Goal: Task Accomplishment & Management: Manage account settings

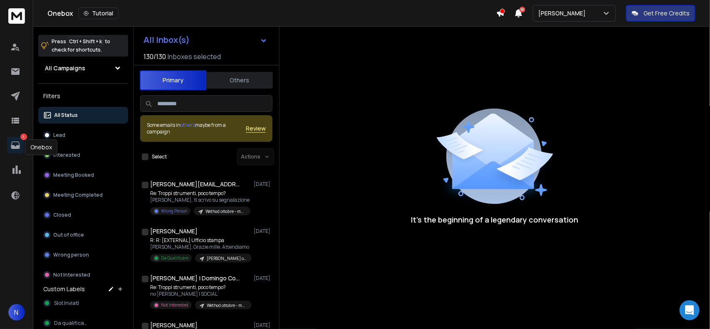
click at [12, 145] on icon at bounding box center [15, 145] width 10 height 10
click at [111, 69] on button "All Campaigns" at bounding box center [83, 68] width 90 height 17
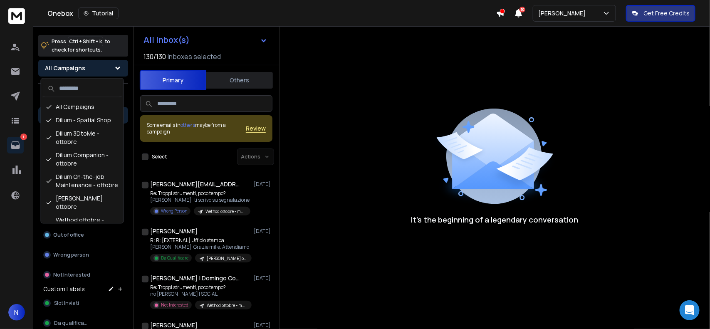
click at [111, 69] on button "All Campaigns" at bounding box center [83, 68] width 90 height 17
click at [417, 248] on div "It’s the beginning of a legendary conversation" at bounding box center [495, 167] width 431 height 280
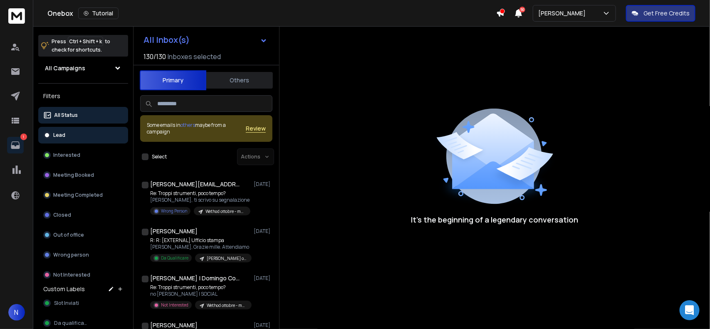
click at [58, 134] on p "Lead" at bounding box center [59, 135] width 12 height 7
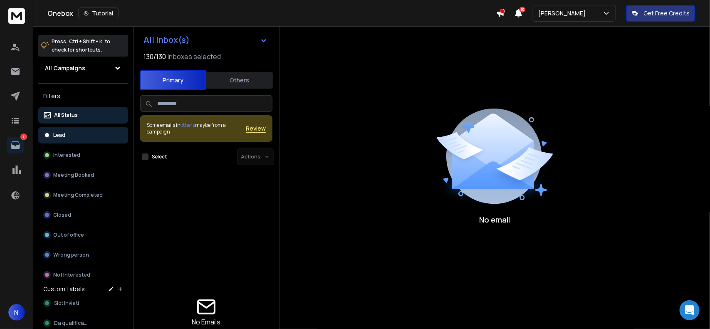
click at [76, 123] on button "All Status" at bounding box center [83, 115] width 90 height 17
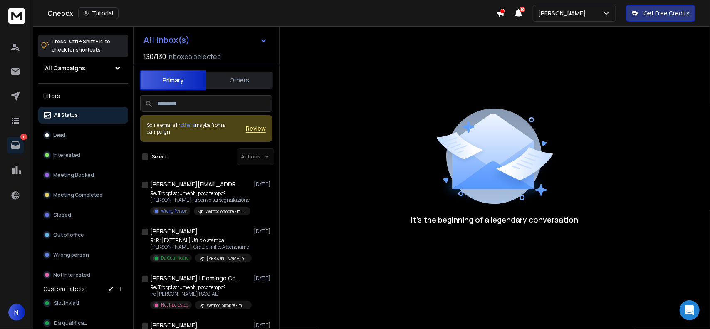
click at [616, 156] on div "It’s the beginning of a legendary conversation" at bounding box center [495, 167] width 431 height 280
click at [614, 97] on div "It’s the beginning of a legendary conversation" at bounding box center [495, 167] width 431 height 280
click at [82, 69] on h1 "All Campaigns" at bounding box center [65, 68] width 40 height 8
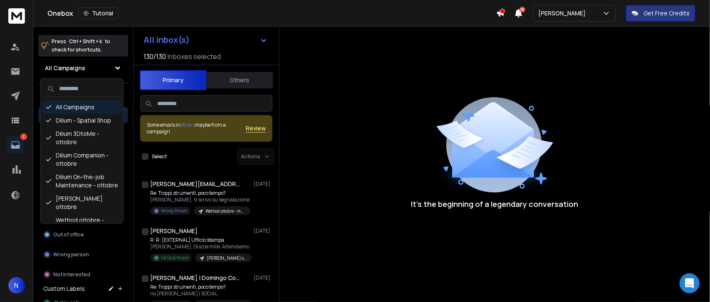
click at [89, 111] on div "All Campaigns" at bounding box center [81, 107] width 79 height 13
click at [83, 108] on div "All Campaigns" at bounding box center [81, 107] width 79 height 13
click at [90, 124] on div "Dilium - Spatial Shop" at bounding box center [81, 120] width 79 height 13
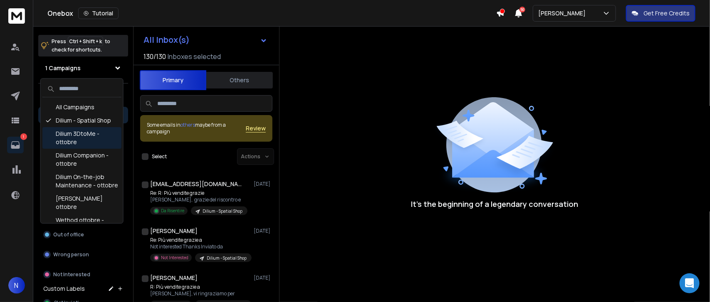
click at [92, 130] on div "Dilium 3DtoMe - ottobre" at bounding box center [81, 138] width 79 height 22
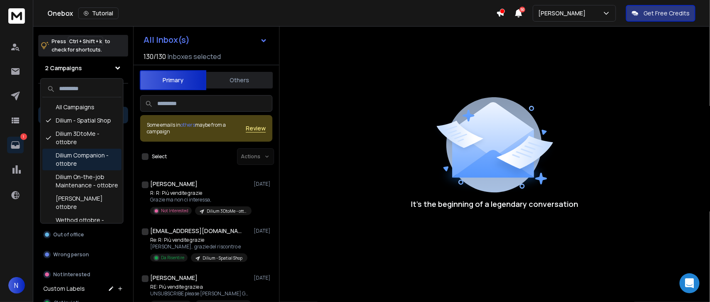
click at [90, 155] on div "Dilium Companion - ottobre" at bounding box center [81, 160] width 79 height 22
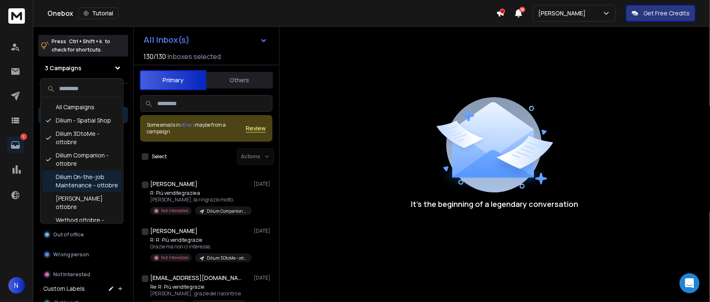
click at [88, 173] on div "Dilium On-the-job Maintenance - ottobre" at bounding box center [81, 182] width 79 height 22
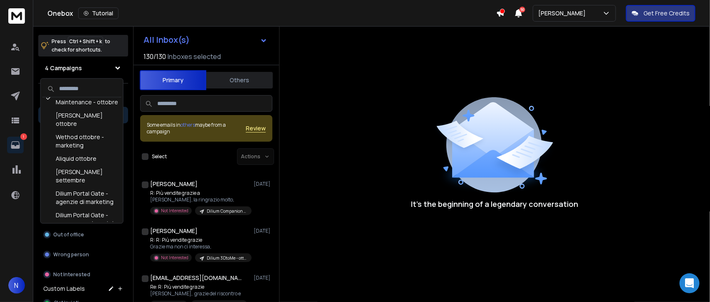
scroll to position [97, 0]
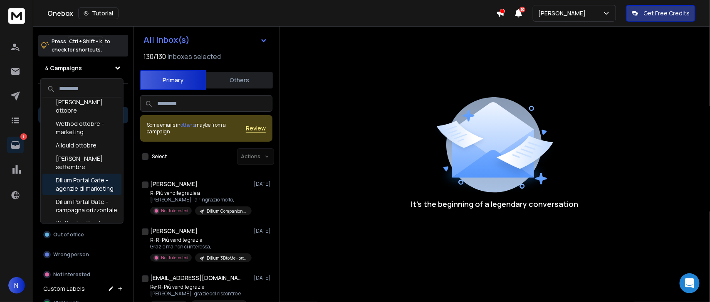
click at [86, 174] on div "Dilium Portal Gate - agenzie di marketing" at bounding box center [81, 185] width 79 height 22
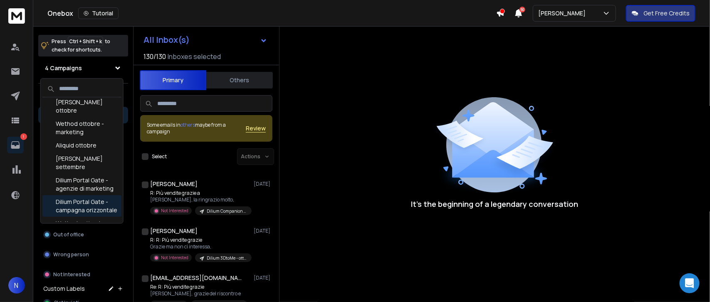
click at [89, 196] on div "Dilium Portal Gate - campagna orizzontale" at bounding box center [81, 207] width 79 height 22
click at [365, 191] on div "It’s the beginning of a legendary conversation" at bounding box center [495, 155] width 431 height 257
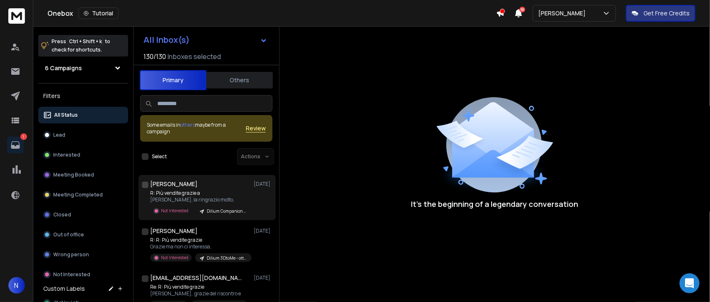
click at [234, 196] on p "R: Più vendite grazie a" at bounding box center [200, 193] width 100 height 7
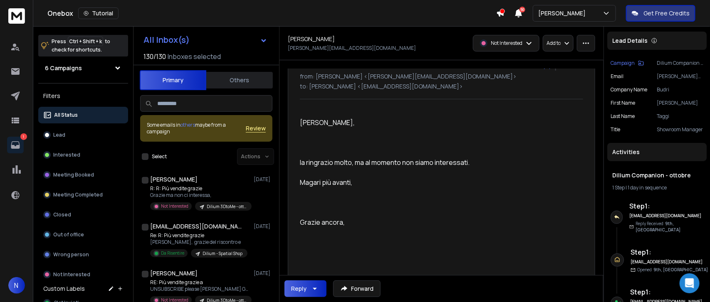
scroll to position [0, 0]
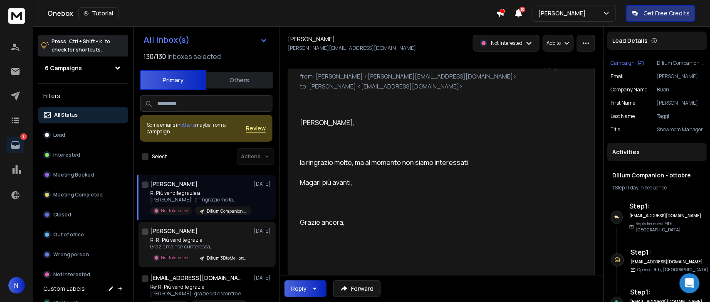
click at [218, 238] on p "R: R: Più vendite grazie" at bounding box center [200, 240] width 100 height 7
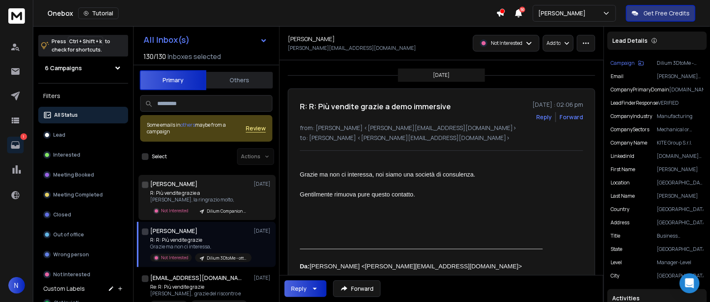
scroll to position [52, 0]
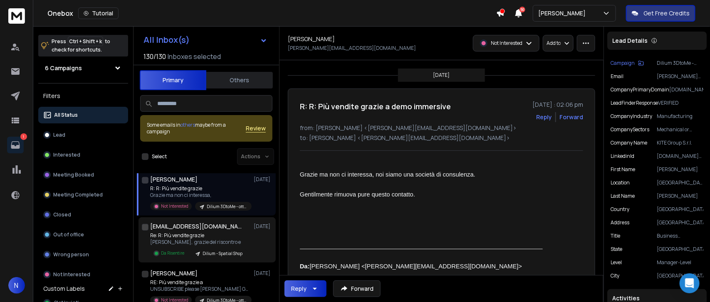
click at [219, 223] on h1 "veneziano_assunta@legea.it" at bounding box center [196, 227] width 92 height 8
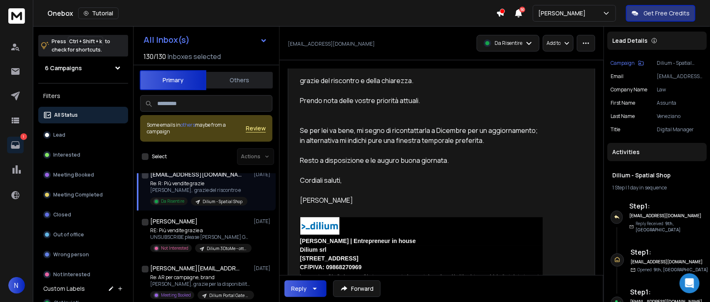
scroll to position [156, 0]
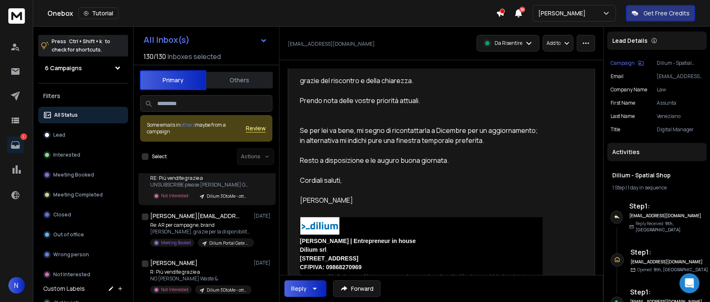
click at [177, 197] on p "Not Interested" at bounding box center [174, 196] width 27 height 6
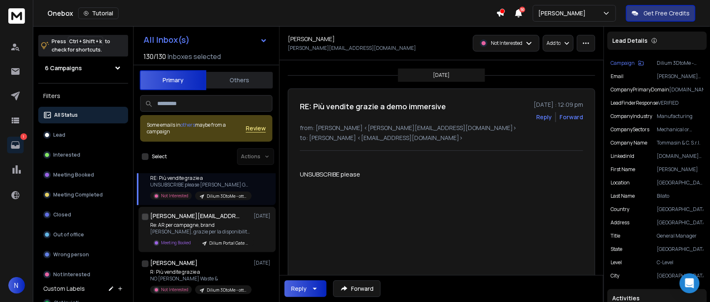
click at [183, 229] on p "Buongiorno Mauro, grazie per la disponibilità. Confermiamo" at bounding box center [200, 232] width 100 height 7
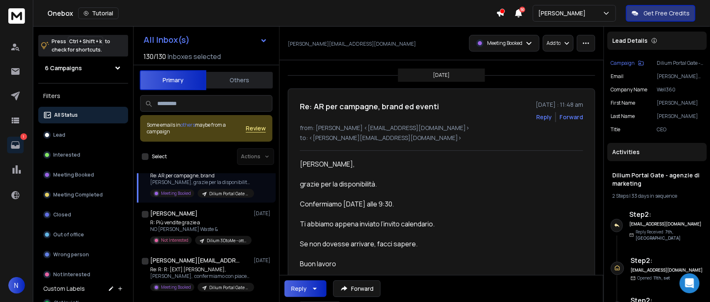
scroll to position [208, 0]
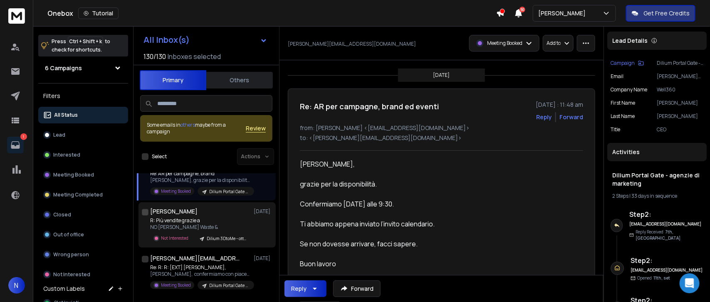
click at [251, 221] on div "R: Più vendite grazie a NO Diego Gando Waste & Not Interested Dilium 3DtoMe - o…" at bounding box center [201, 230] width 102 height 25
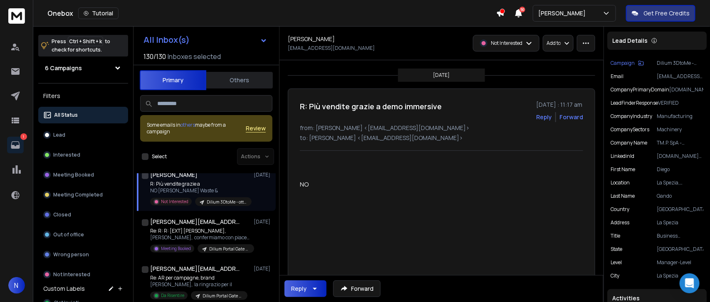
scroll to position [260, 0]
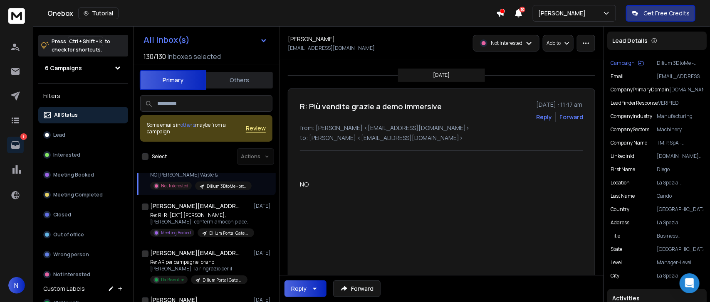
click at [221, 213] on p "Re: R: R: [EXT] Luca," at bounding box center [200, 215] width 100 height 7
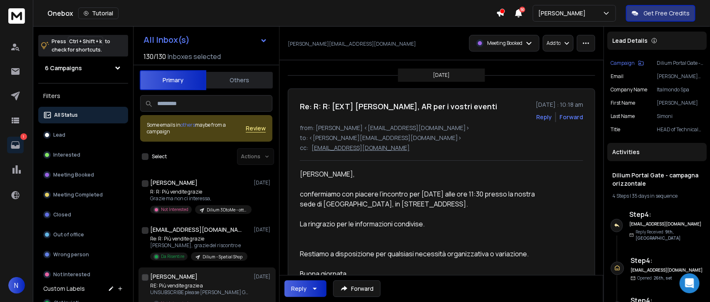
scroll to position [0, 0]
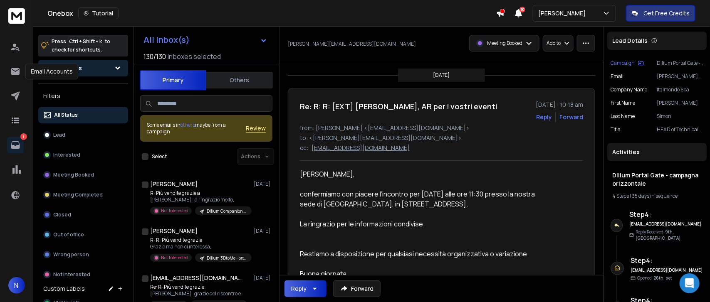
click at [68, 66] on div "Email Accounts" at bounding box center [51, 72] width 53 height 16
click at [95, 63] on button "6 Campaigns" at bounding box center [83, 68] width 90 height 17
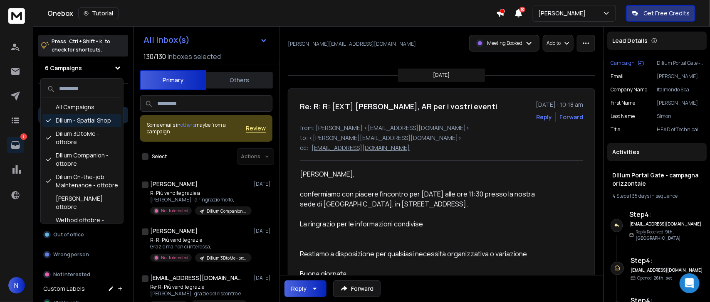
click at [91, 123] on div "Dilium - Spatial Shop" at bounding box center [81, 120] width 79 height 13
click at [92, 143] on div "Dilium 3DtoMe - ottobre" at bounding box center [81, 138] width 79 height 22
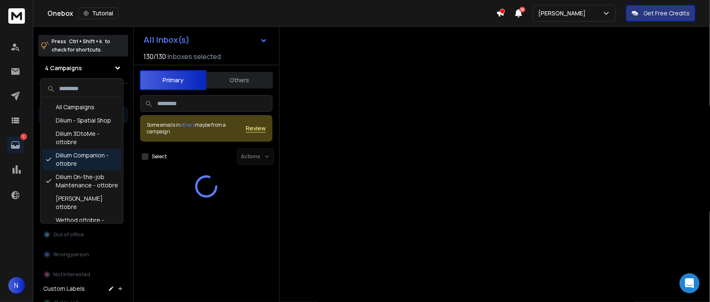
click at [85, 164] on div "Dilium Companion - ottobre" at bounding box center [81, 160] width 79 height 22
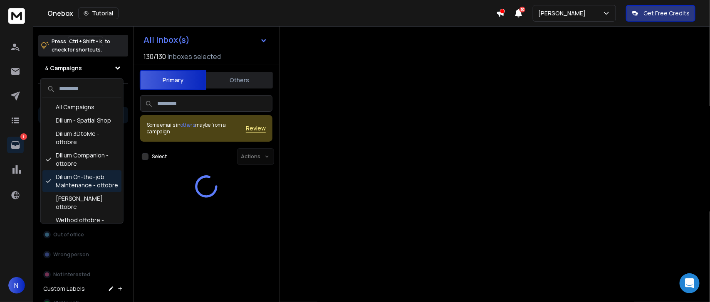
click at [89, 184] on div "Dilium On-the-job Maintenance - ottobre" at bounding box center [81, 182] width 79 height 22
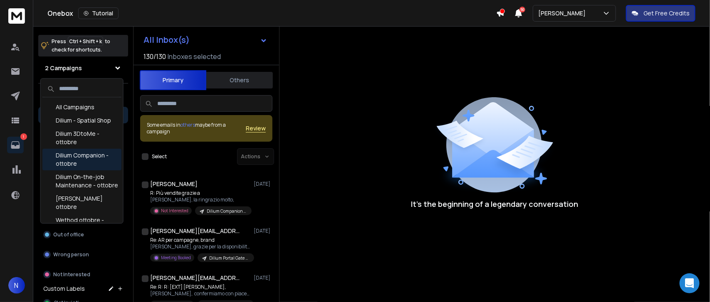
click at [77, 161] on div "Dilium Companion - ottobre" at bounding box center [81, 160] width 79 height 22
click at [80, 292] on div "Dilium Portal Gate - campagna orizzontale" at bounding box center [81, 303] width 79 height 22
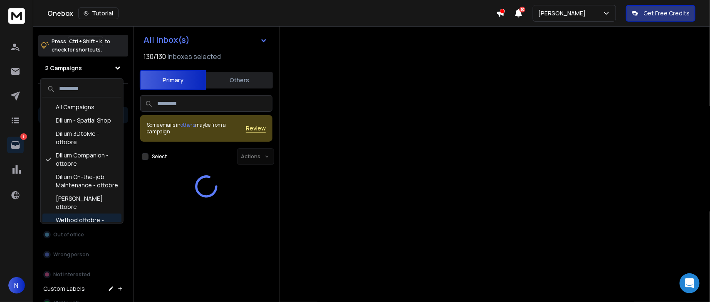
scroll to position [97, 0]
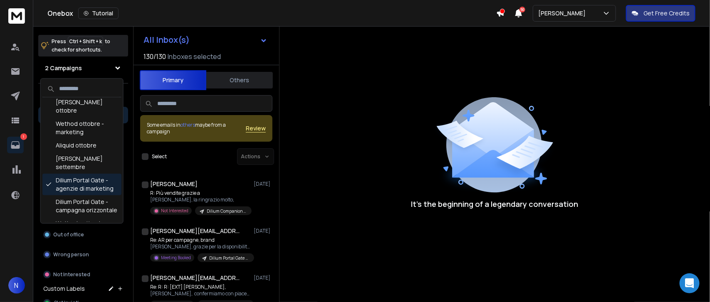
click at [59, 174] on div "Dilium Portal Gate - agenzie di marketing" at bounding box center [81, 185] width 79 height 22
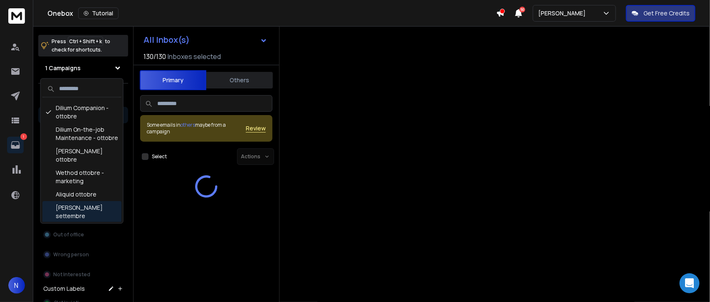
scroll to position [45, 0]
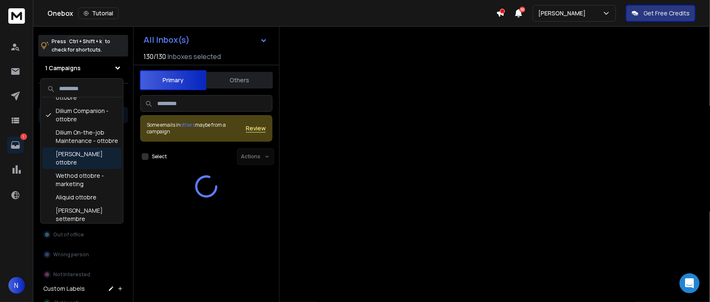
click at [67, 155] on div "Blum ottobre" at bounding box center [81, 159] width 79 height 22
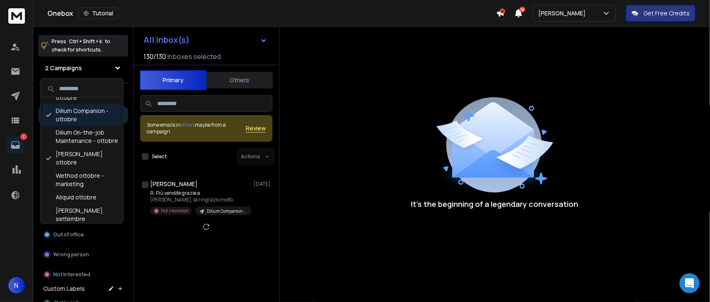
click at [80, 120] on div "Dilium Companion - ottobre" at bounding box center [81, 115] width 79 height 22
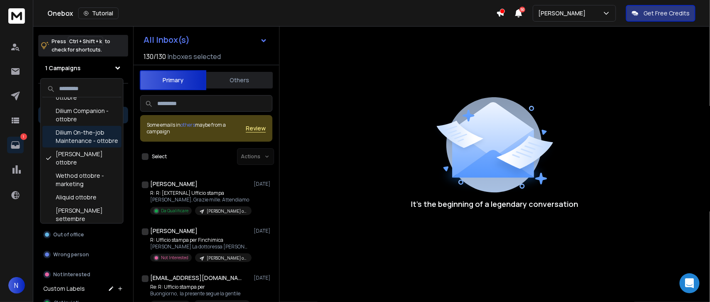
scroll to position [0, 0]
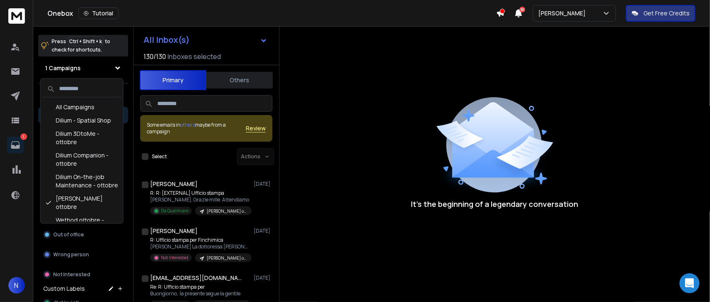
click at [346, 149] on div "It’s the beginning of a legendary conversation" at bounding box center [495, 155] width 431 height 257
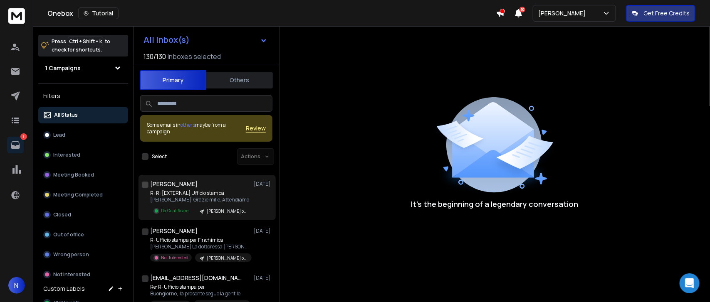
click at [243, 196] on div "R: R: [EXTERNAL] Ufficio stampa Ciao Erika, Grazie mille. Attendiamo Da Qualifi…" at bounding box center [211, 202] width 122 height 25
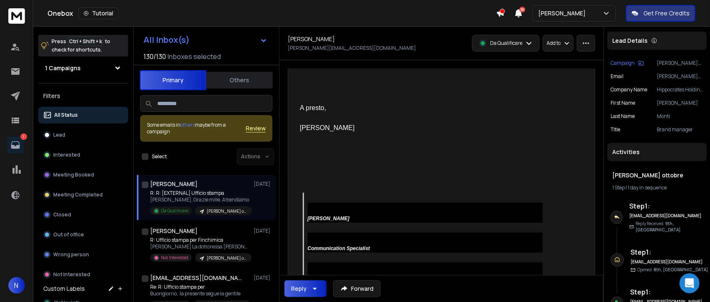
scroll to position [156, 0]
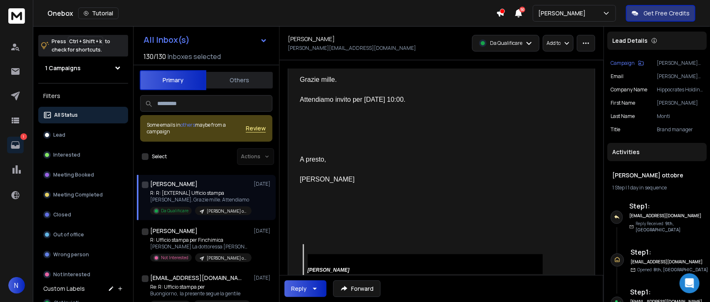
click at [583, 36] on button "button" at bounding box center [586, 43] width 18 height 17
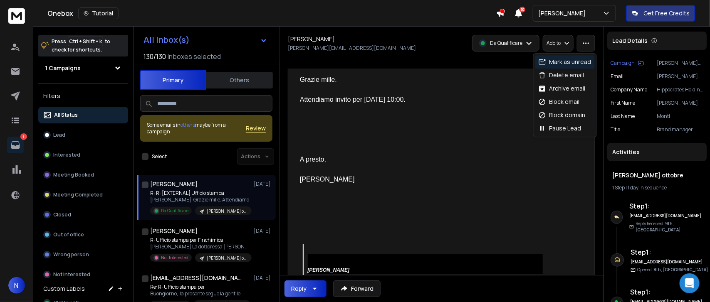
click at [572, 59] on div "Mark as unread" at bounding box center [565, 62] width 53 height 8
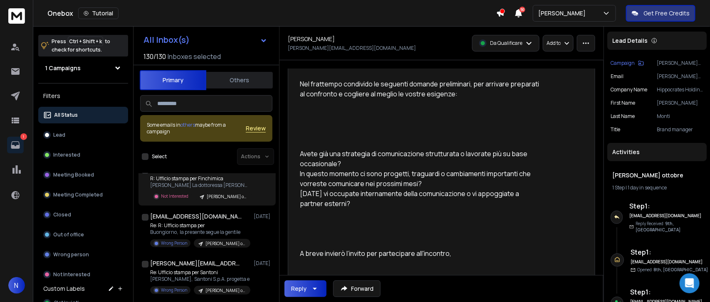
scroll to position [52, 0]
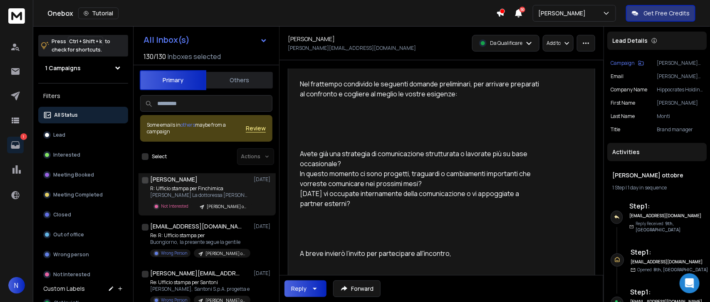
click at [191, 202] on div "Not Interested Blum ottobre" at bounding box center [201, 206] width 102 height 9
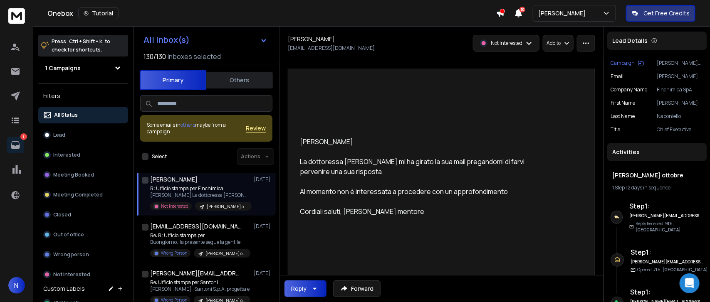
click at [203, 236] on p "Re: R: Ufficio stampa per" at bounding box center [200, 236] width 100 height 7
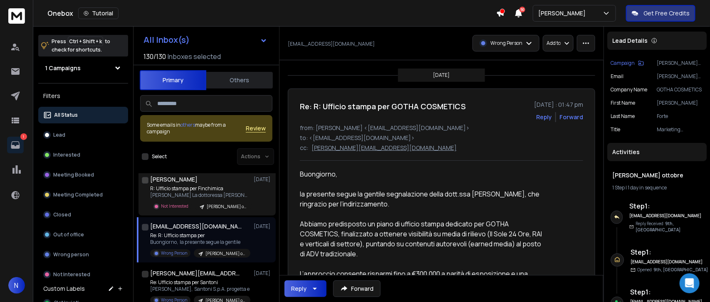
scroll to position [104, 0]
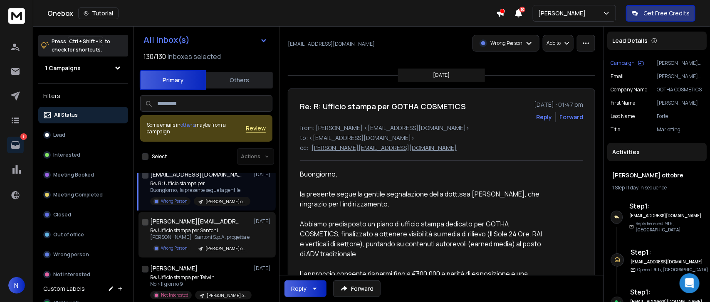
click at [219, 219] on h1 "David.Posniak@lonatigroup.com" at bounding box center [196, 222] width 92 height 8
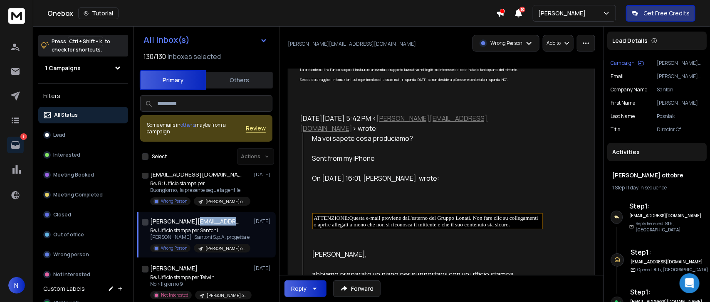
scroll to position [260, 0]
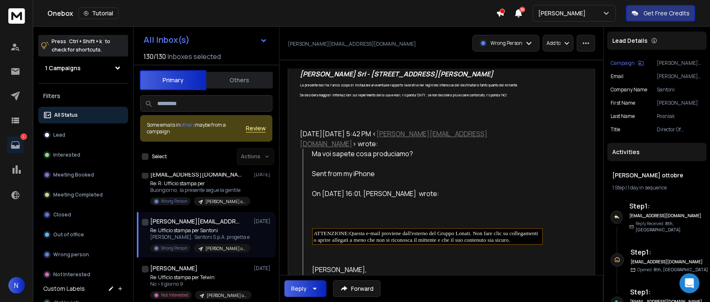
click at [658, 90] on p "Santoni" at bounding box center [680, 90] width 47 height 7
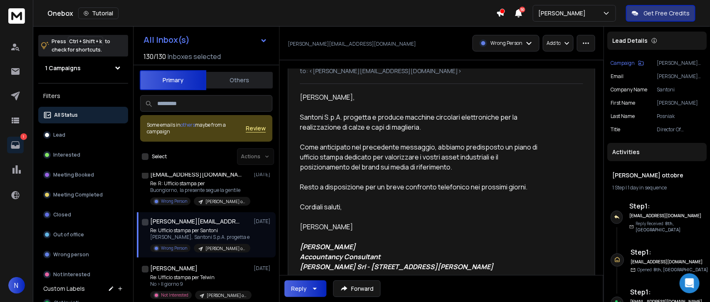
scroll to position [52, 0]
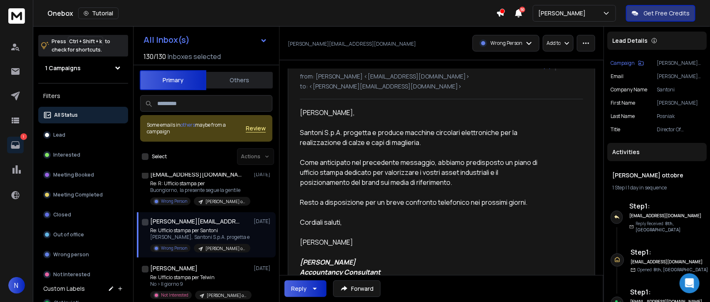
click at [531, 46] on icon at bounding box center [529, 43] width 7 height 7
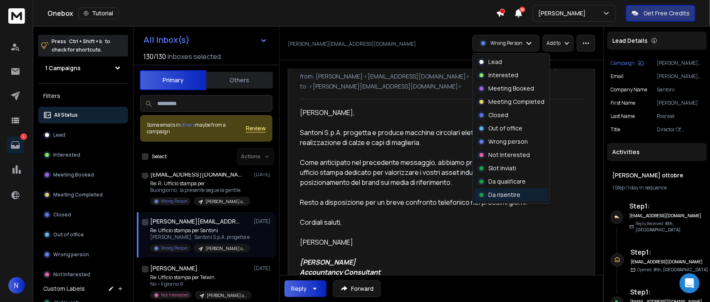
click at [508, 193] on p "Da risentire" at bounding box center [505, 195] width 32 height 8
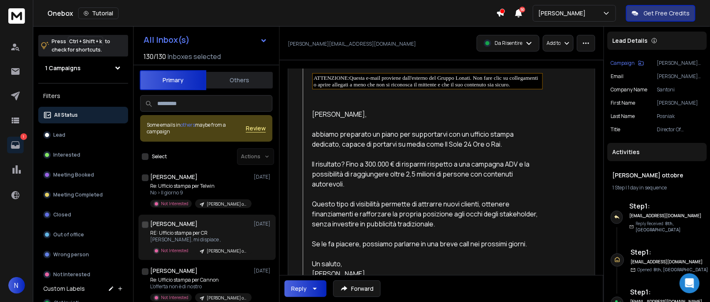
scroll to position [208, 0]
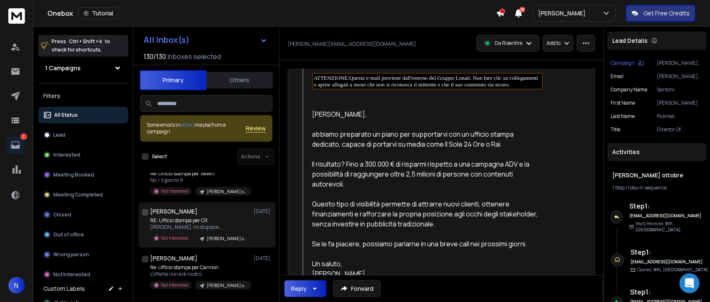
click at [194, 223] on p "RE: Ufficio stampa per CR" at bounding box center [200, 221] width 100 height 7
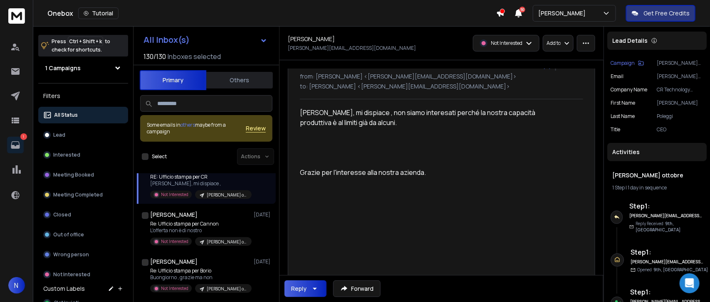
scroll to position [260, 0]
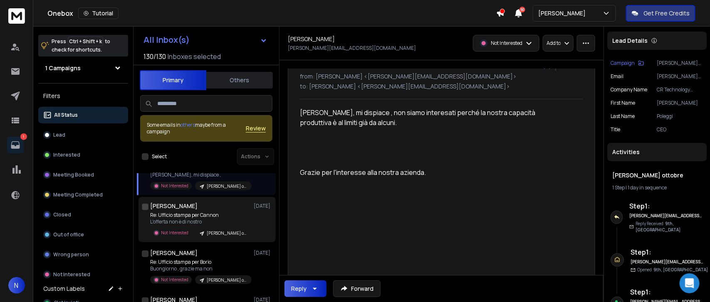
click at [168, 216] on p "Re: Ufficio stampa per Cannon" at bounding box center [200, 215] width 100 height 7
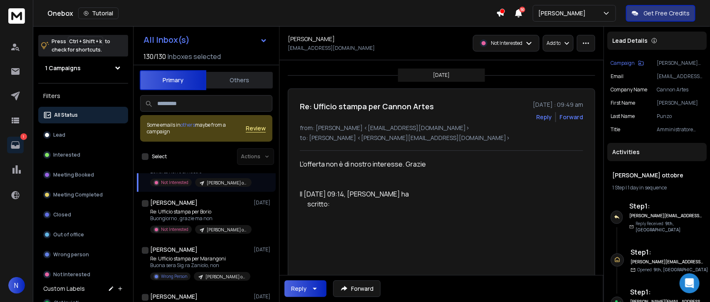
scroll to position [312, 0]
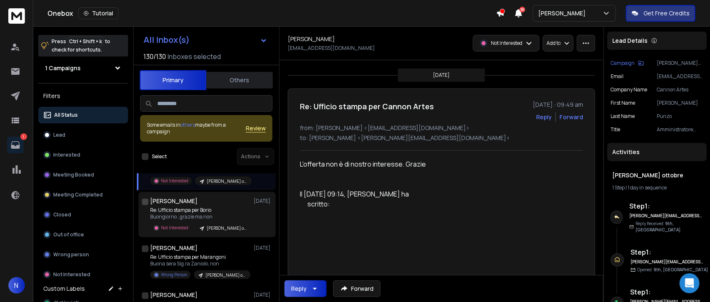
click at [192, 211] on p "Re: Ufficio stampa per Borio" at bounding box center [200, 210] width 100 height 7
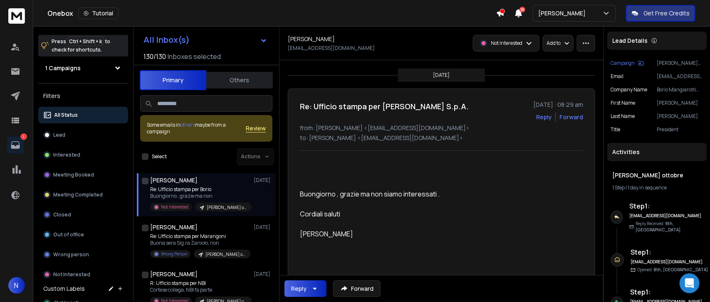
scroll to position [364, 0]
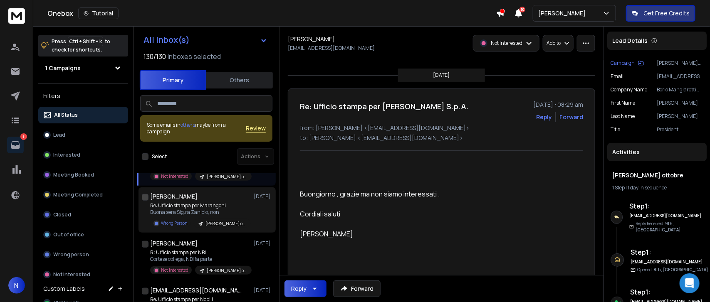
click at [197, 213] on p "Buona sera Sig.ra Zaniolo, non" at bounding box center [200, 212] width 100 height 7
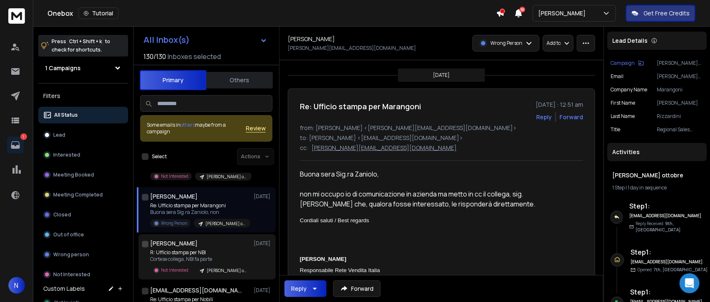
scroll to position [416, 0]
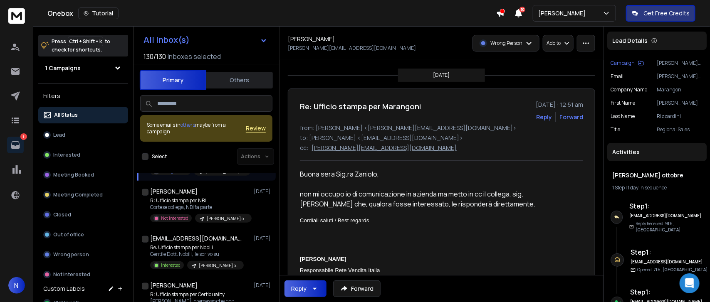
click at [531, 47] on div "Wrong Person" at bounding box center [506, 43] width 66 height 16
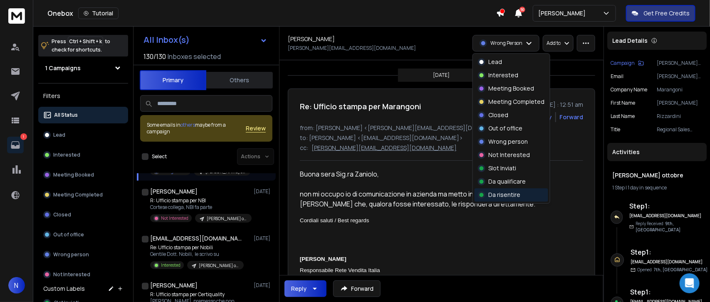
click at [501, 191] on p "Da risentire" at bounding box center [505, 195] width 32 height 8
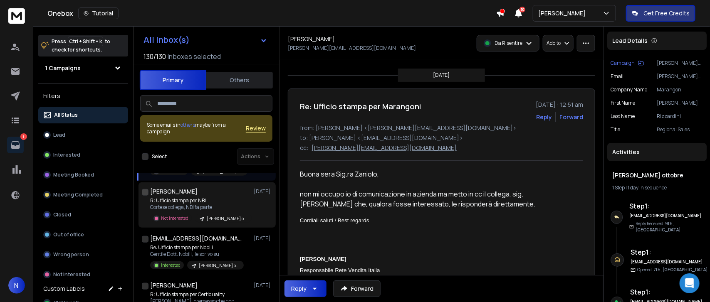
click at [244, 198] on div "R: Ufficio stampa per NBI Cortese collega, NBI fa parte Not Interested Blum ott…" at bounding box center [211, 210] width 122 height 25
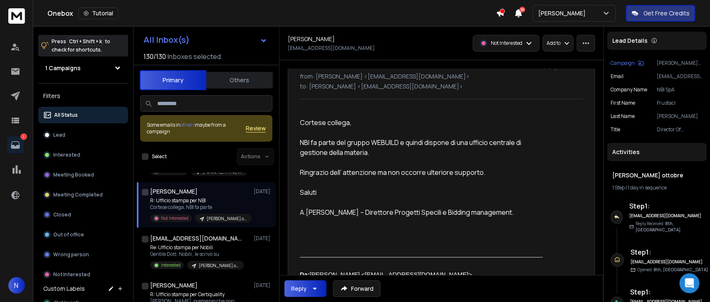
scroll to position [468, 0]
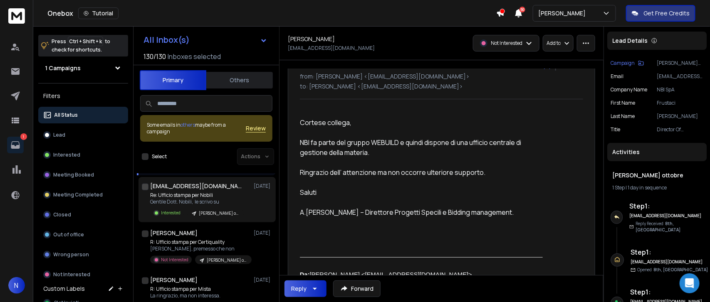
click at [236, 192] on div "Re: Ufficio stampa per Nobili Gentile Dott. Nobili, le scrivo su Interested Blu…" at bounding box center [211, 204] width 122 height 25
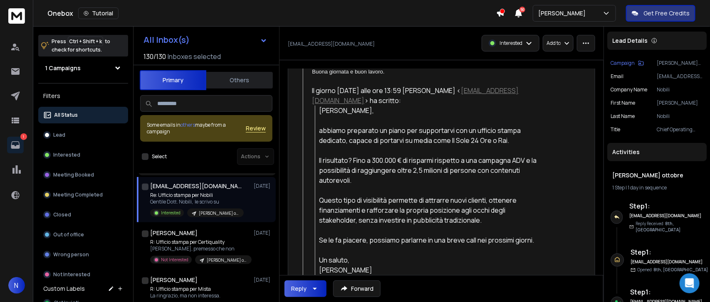
scroll to position [520, 0]
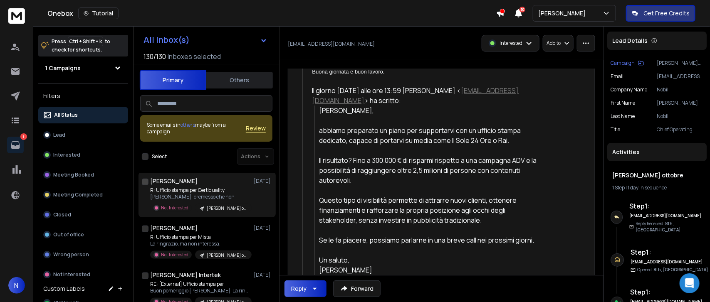
click at [228, 200] on p "Gentile Erika, premesso che non" at bounding box center [200, 197] width 100 height 7
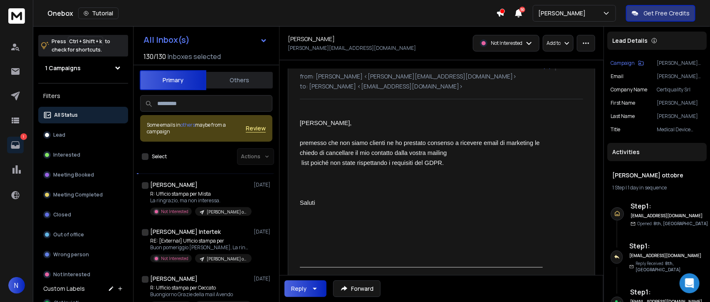
scroll to position [572, 0]
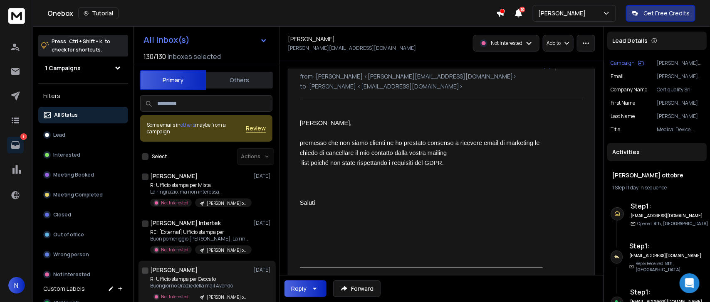
click at [229, 229] on p "RE: [External] Ufficio stampa per" at bounding box center [200, 232] width 100 height 7
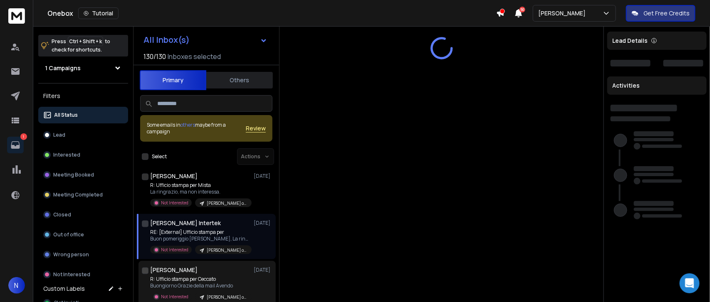
scroll to position [624, 0]
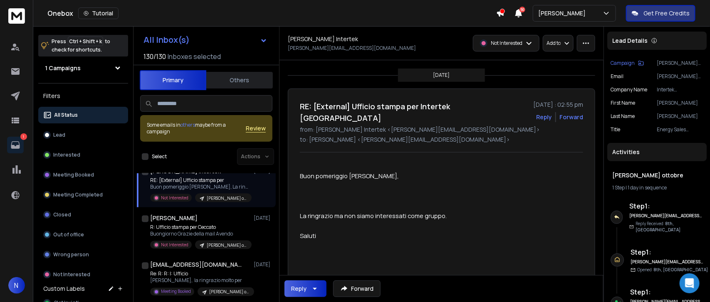
click at [240, 191] on div "RE: [External] Ufficio stampa per Buon pomeriggio Erika, La ringrazio Not Inter…" at bounding box center [211, 189] width 122 height 25
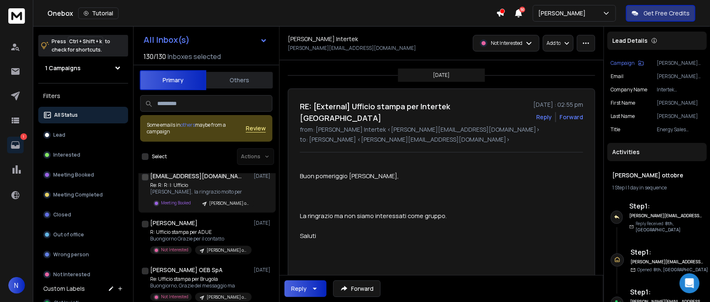
scroll to position [728, 0]
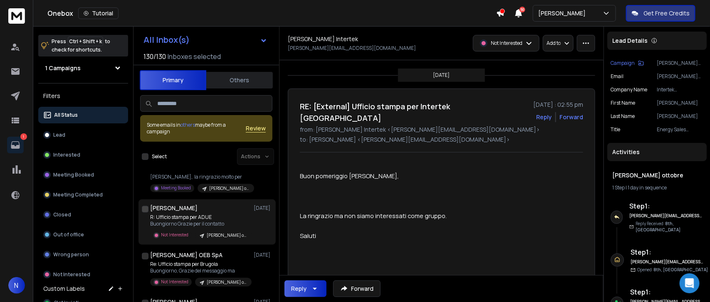
click at [244, 215] on div "R: Ufficio stampa per ADUE Buongiorno Grazie per il contatto Not Interested Blu…" at bounding box center [211, 227] width 122 height 25
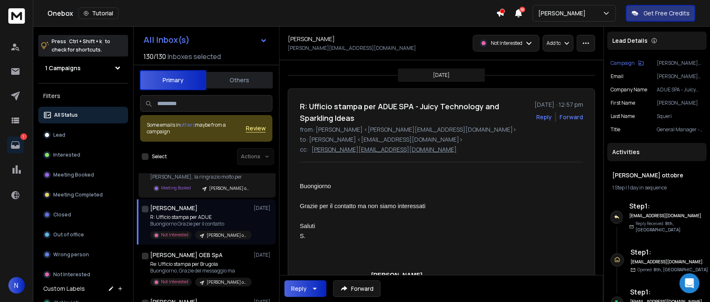
scroll to position [780, 0]
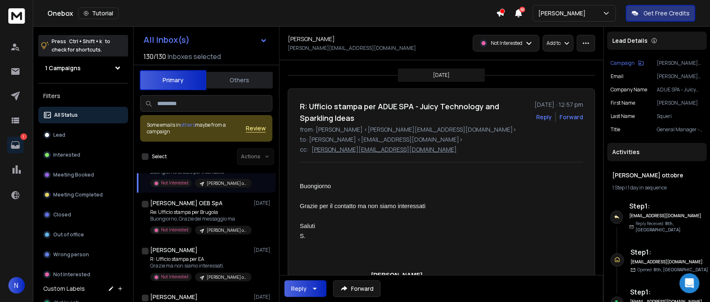
click at [251, 211] on div "Re: Ufficio stampa per Brugola Buongiorno, Grazie del messaggio ma Not Interest…" at bounding box center [211, 222] width 122 height 25
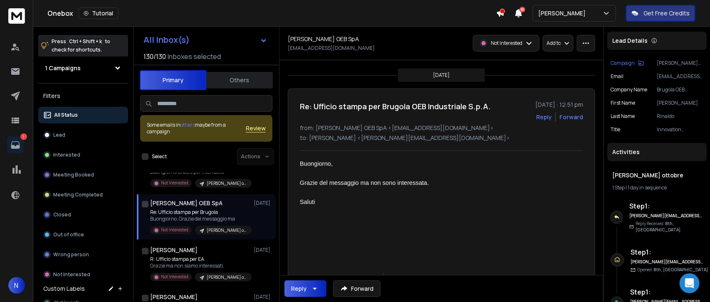
scroll to position [832, 0]
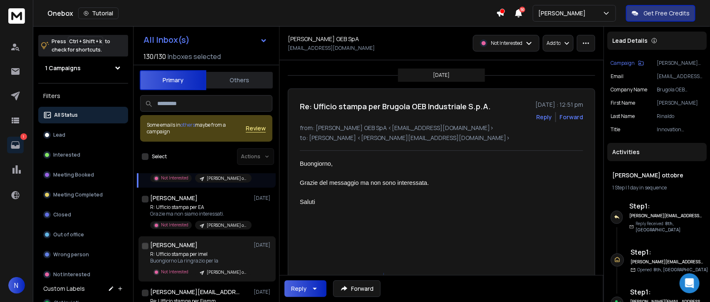
click at [223, 244] on div "Stefano Bianchin 08 Oct" at bounding box center [211, 246] width 122 height 8
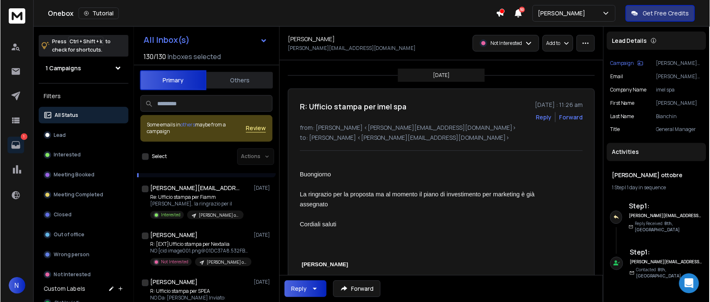
scroll to position [884, 0]
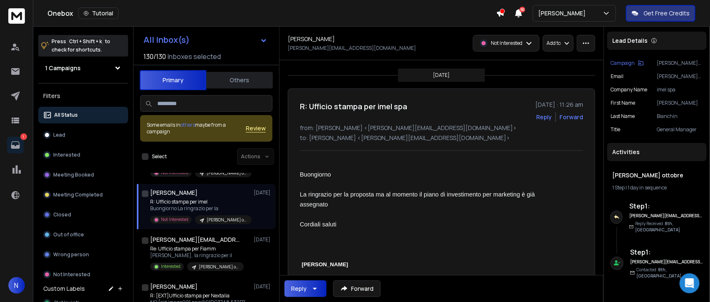
click at [229, 240] on h1 "giancarlo.brentegani@fiamm.com" at bounding box center [196, 240] width 92 height 8
